Goal: Communication & Community: Connect with others

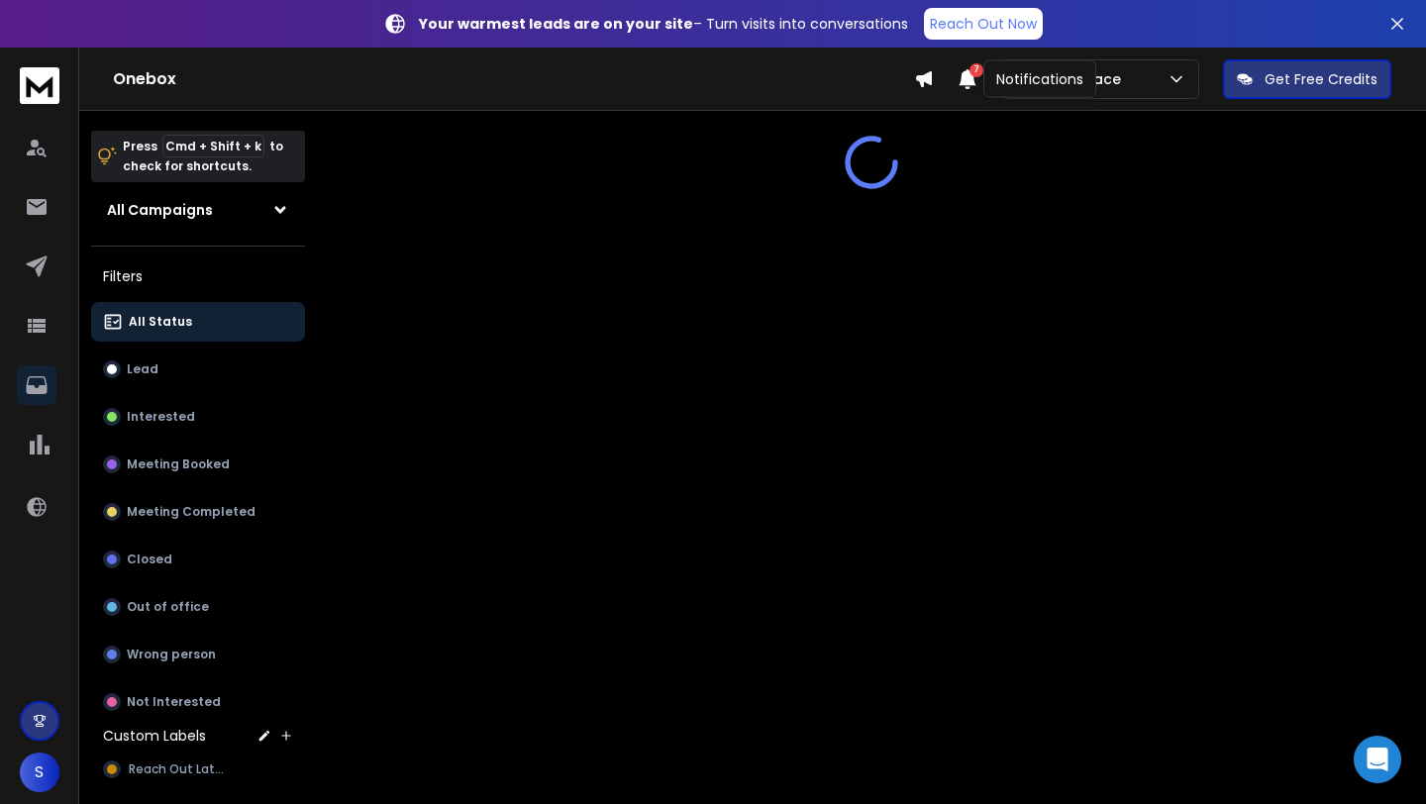
click at [968, 76] on icon at bounding box center [967, 78] width 18 height 20
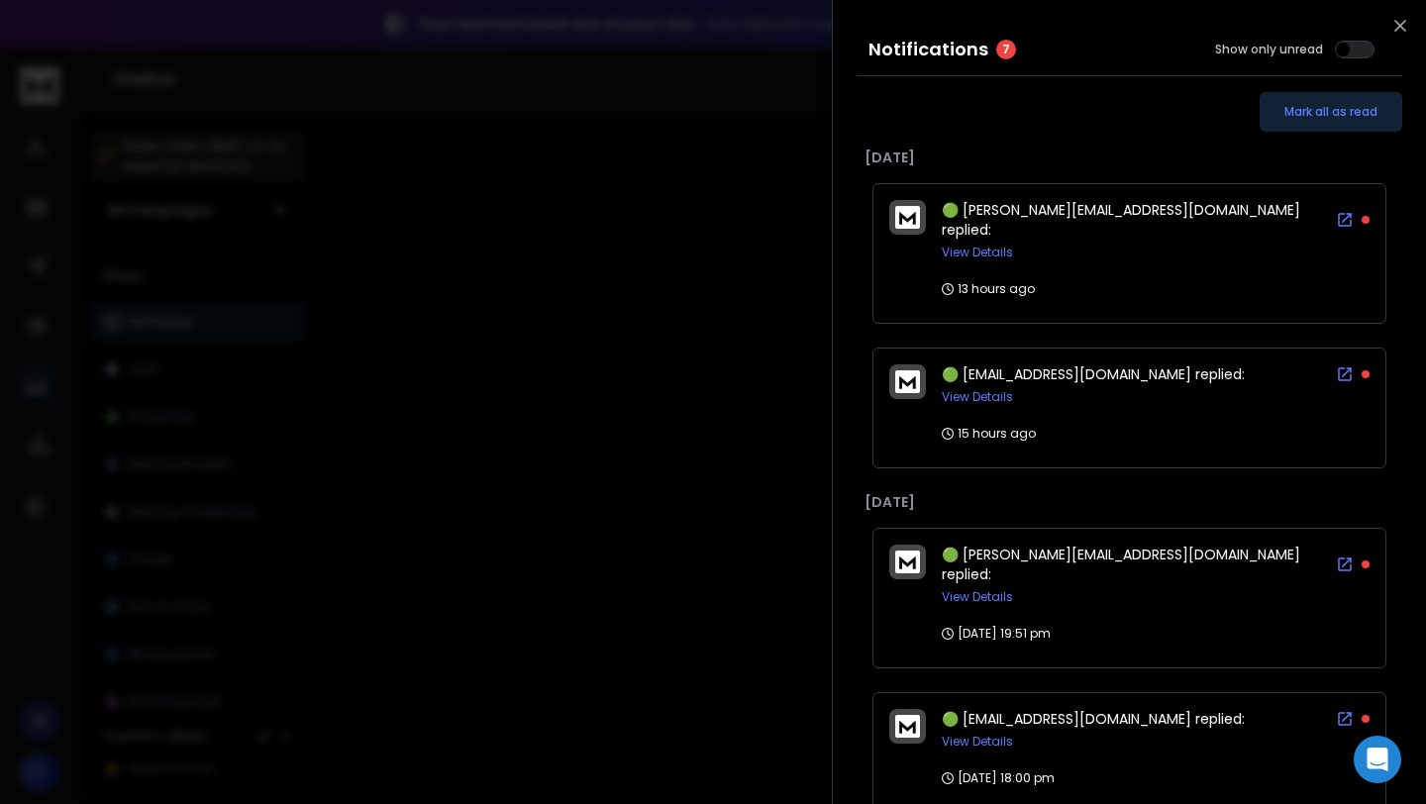
click at [1368, 111] on span "Mark all as read" at bounding box center [1330, 112] width 93 height 16
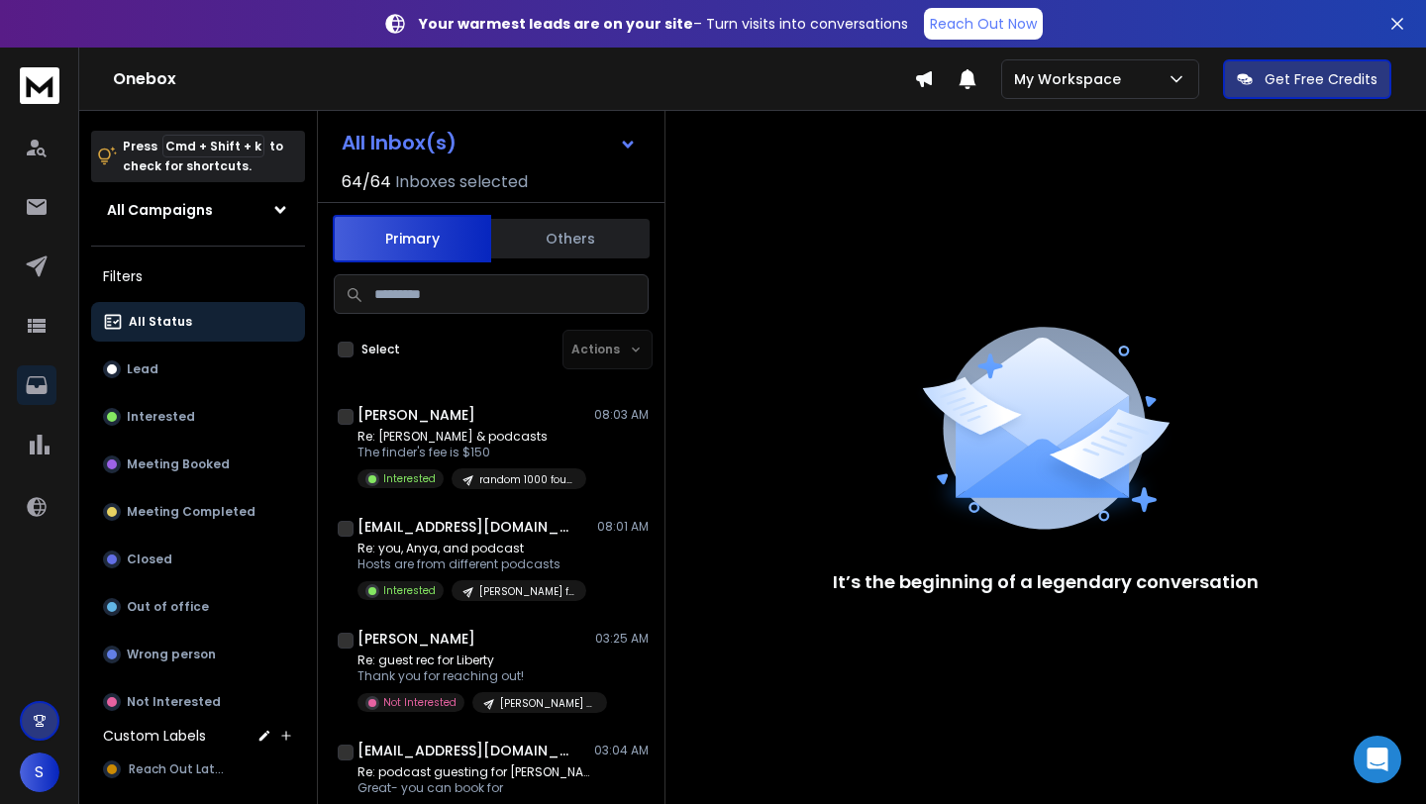
click at [1399, 26] on icon at bounding box center [1397, 24] width 12 height 12
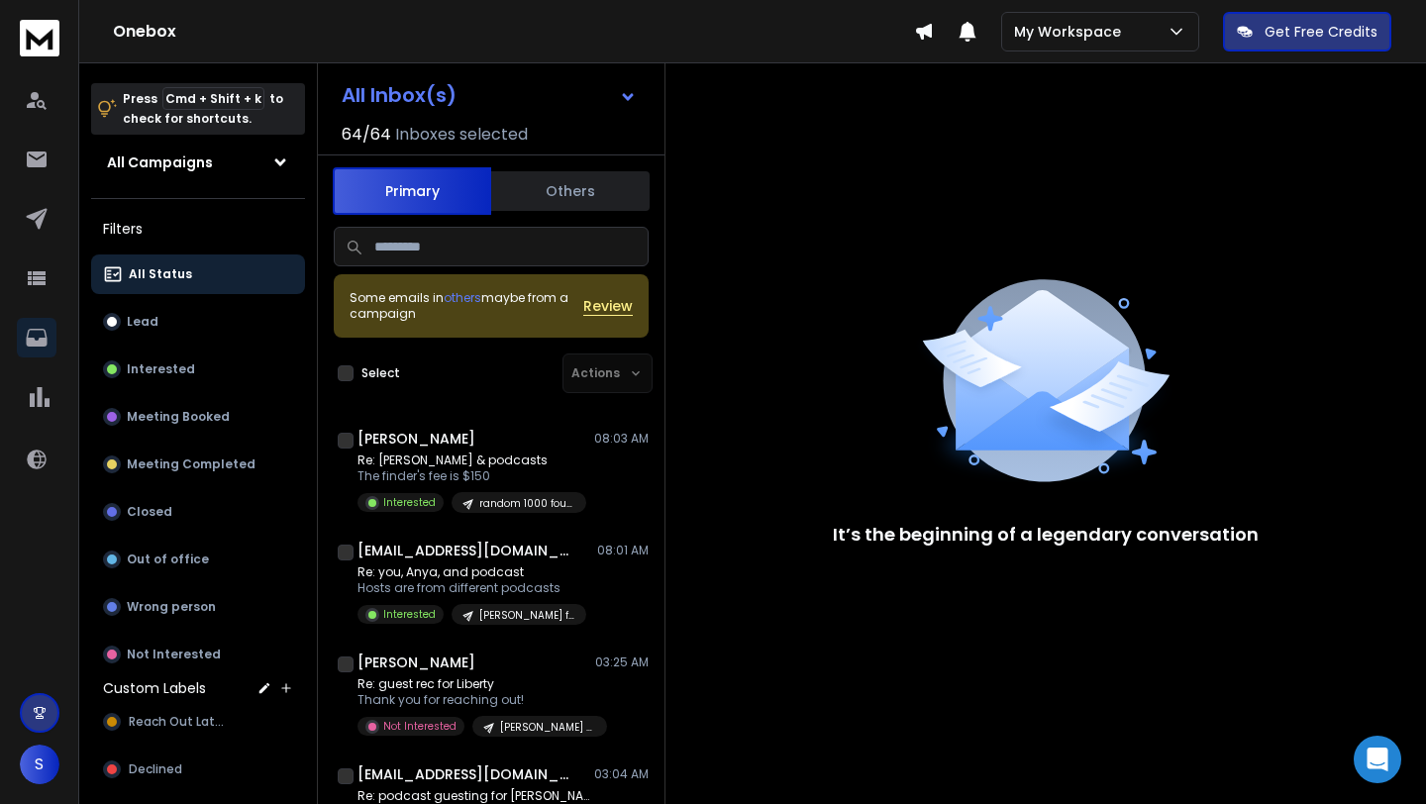
click at [903, 203] on div "It’s the beginning of a legendary conversation" at bounding box center [1045, 404] width 760 height 683
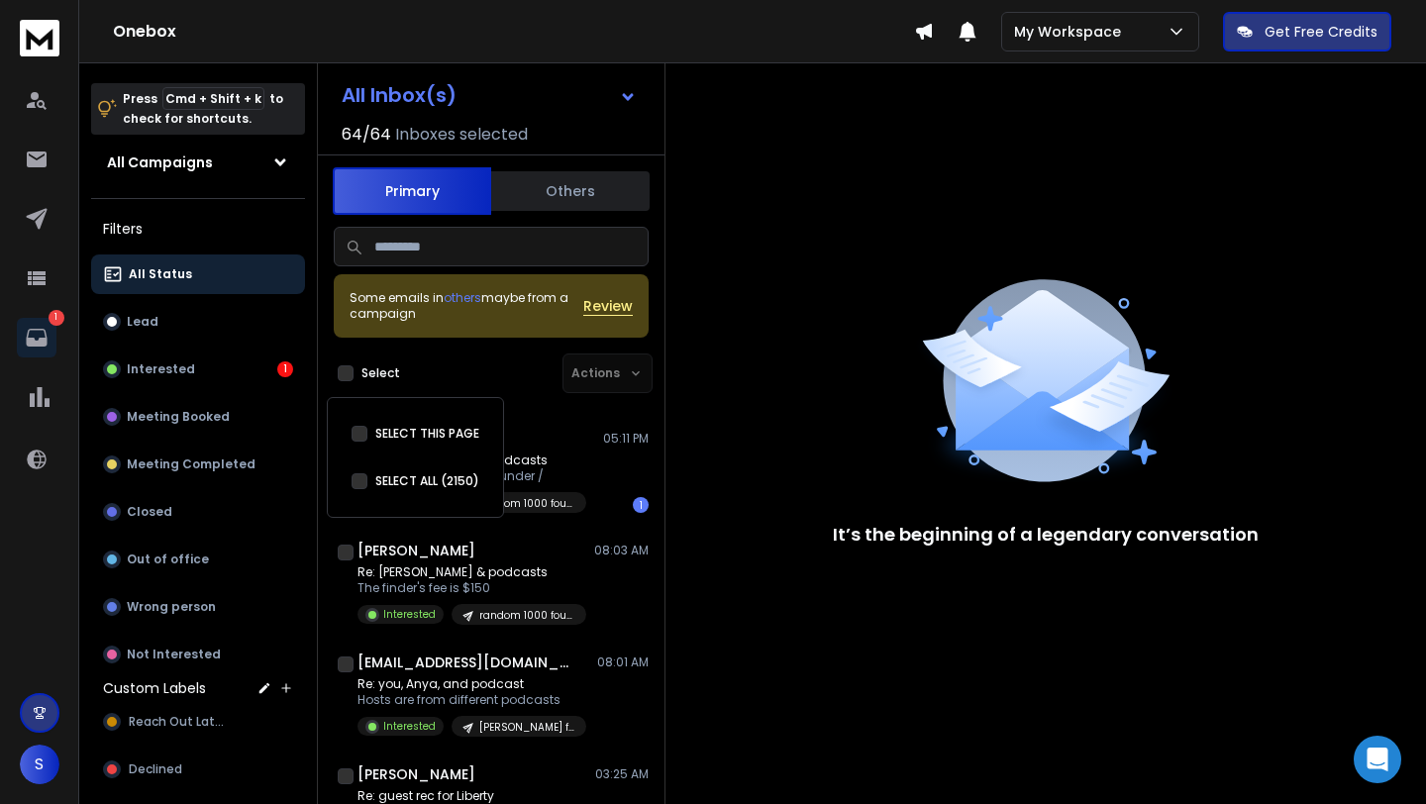
click at [421, 376] on div "Select Actions" at bounding box center [491, 370] width 346 height 48
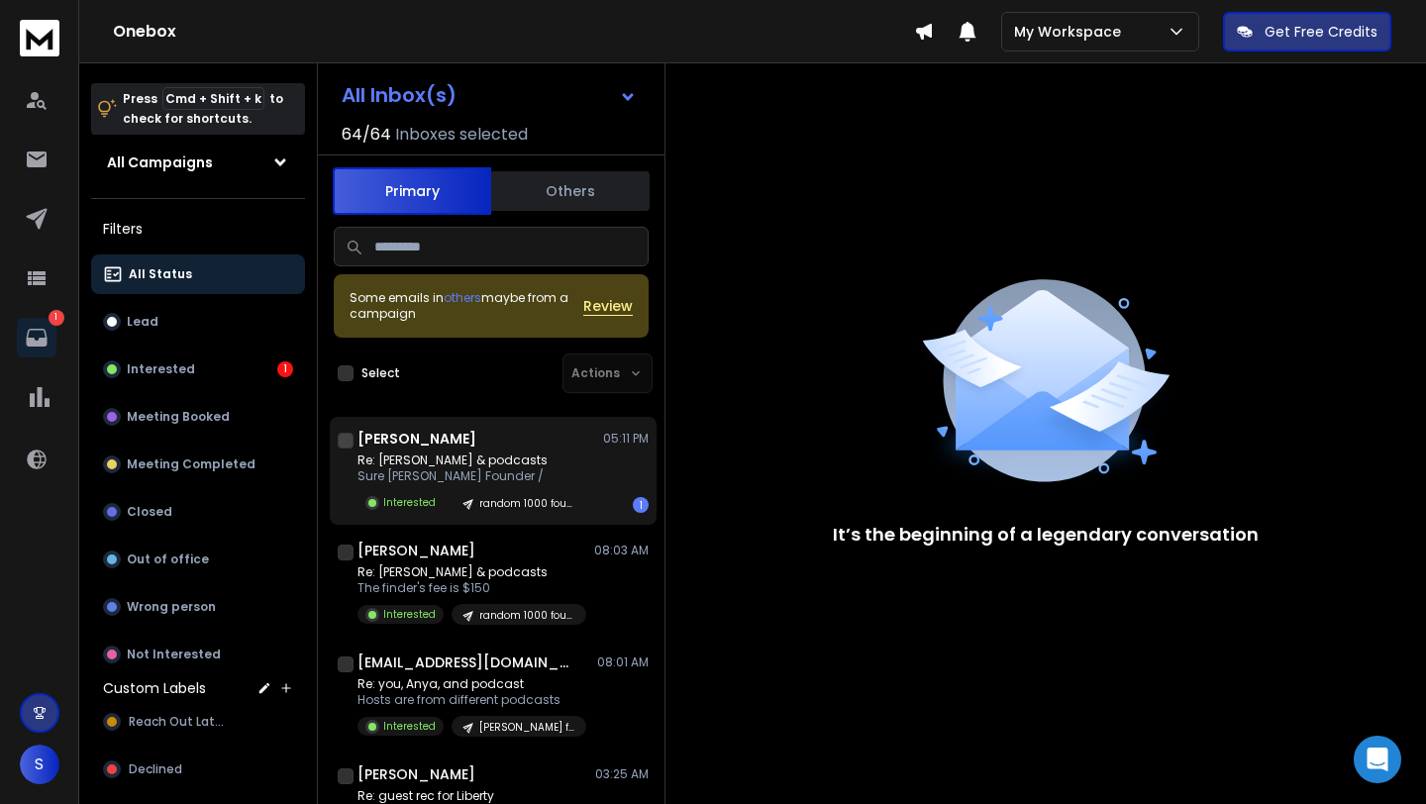
click at [543, 445] on div "Andrew Rea 05:11 PM" at bounding box center [502, 439] width 291 height 20
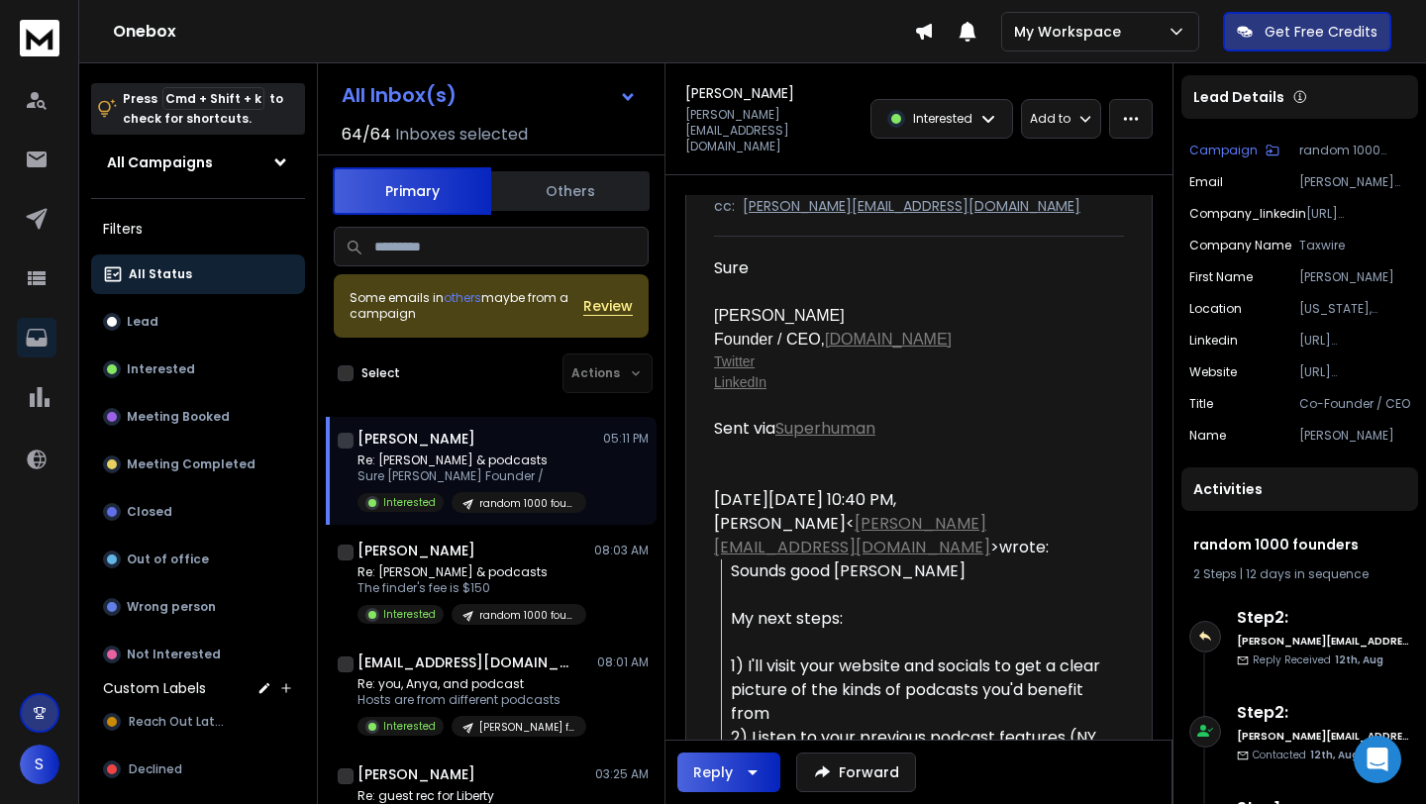
scroll to position [228, 0]
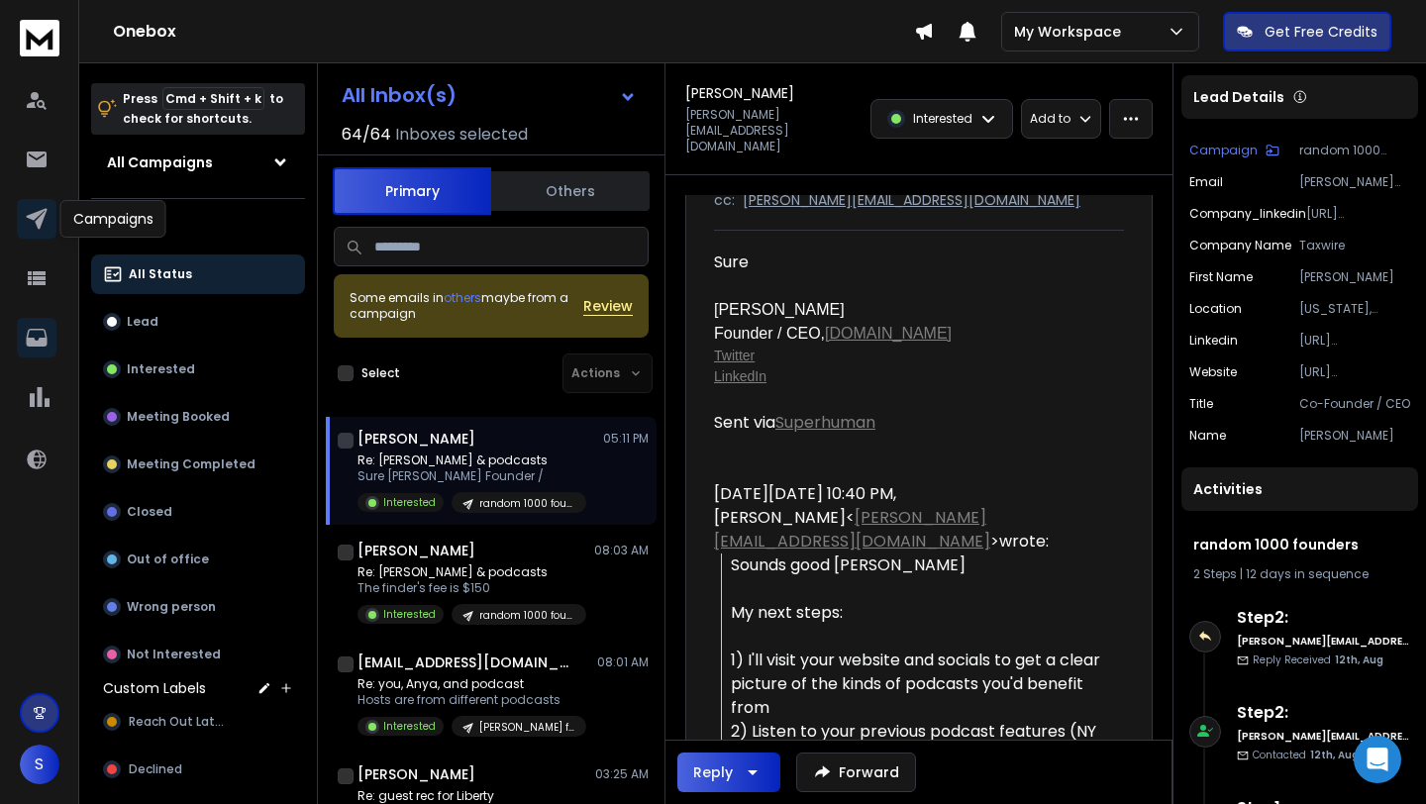
click at [30, 206] on link at bounding box center [37, 219] width 40 height 40
